Goal: Find specific page/section: Find specific page/section

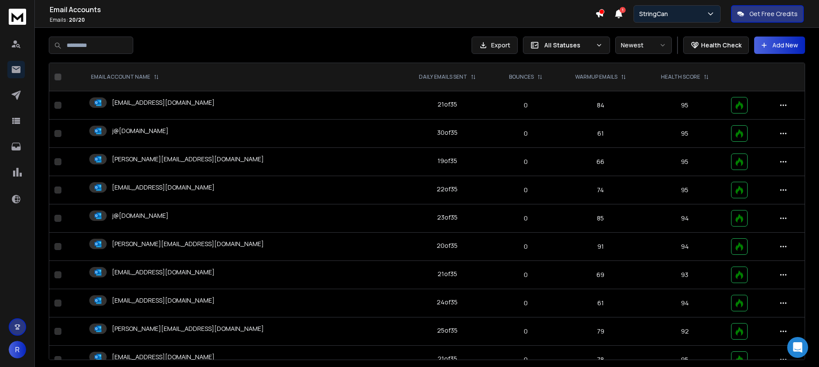
click at [652, 16] on p "StringCan" at bounding box center [655, 14] width 32 height 9
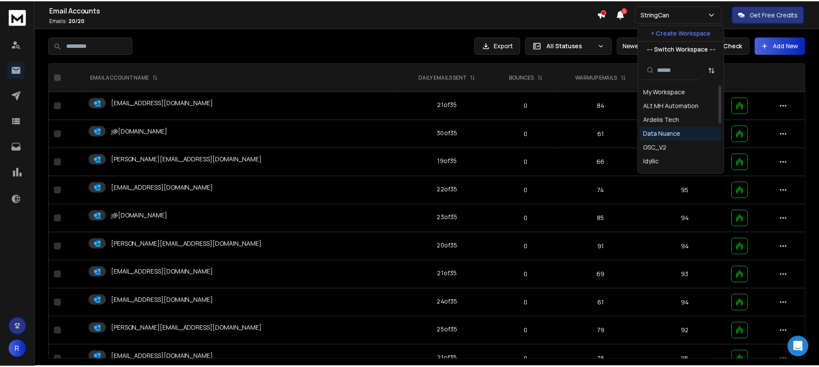
scroll to position [103, 0]
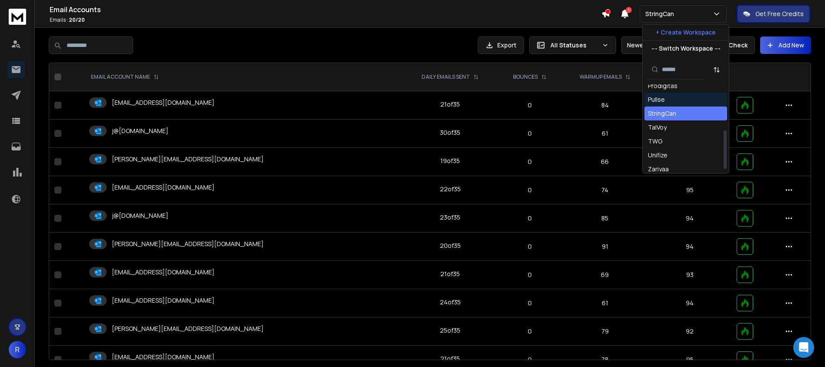
click at [664, 97] on div "Pullse" at bounding box center [656, 100] width 17 height 9
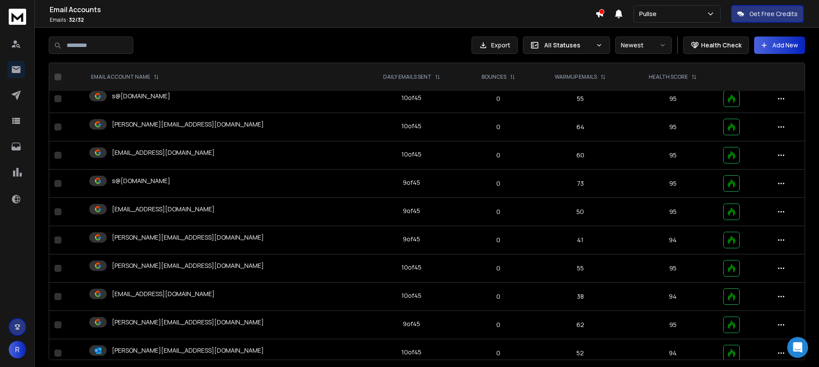
scroll to position [643, 0]
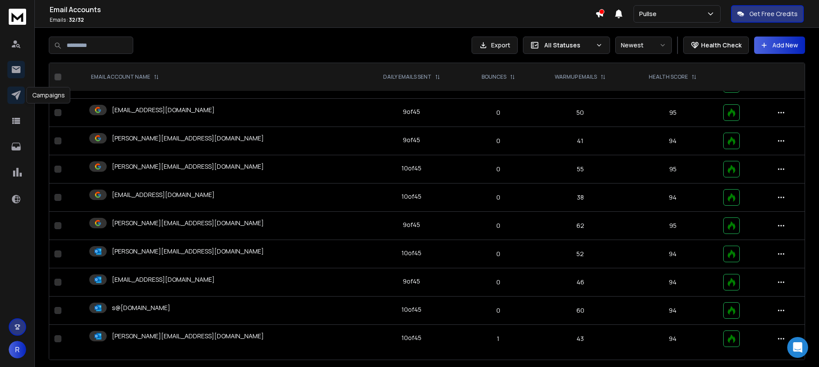
click at [19, 91] on icon at bounding box center [16, 95] width 10 height 10
